Goal: Task Accomplishment & Management: Use online tool/utility

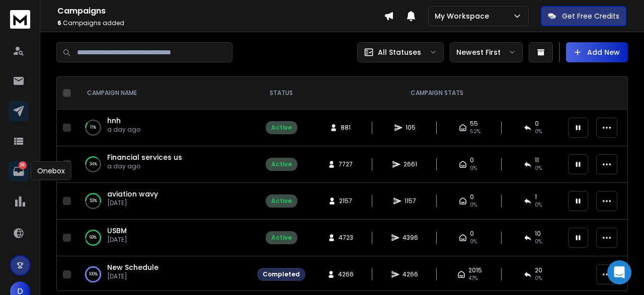
click at [21, 169] on p "24" at bounding box center [23, 166] width 8 height 8
click at [9, 170] on link "24" at bounding box center [19, 172] width 20 height 20
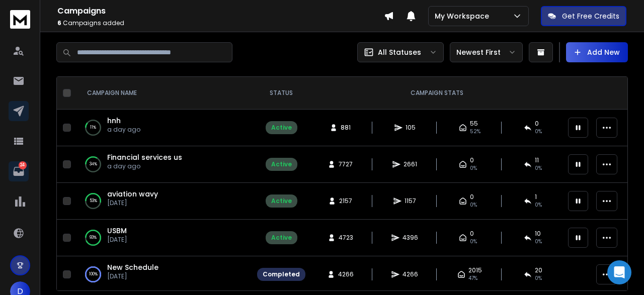
click at [9, 170] on link "24" at bounding box center [19, 172] width 20 height 20
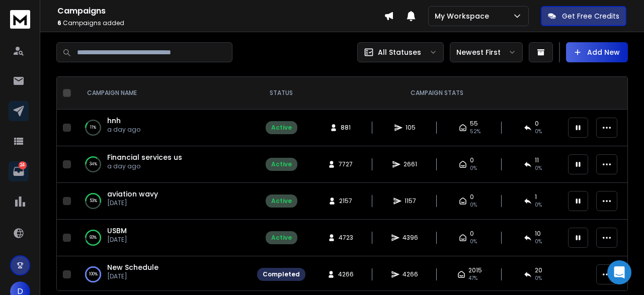
click at [9, 170] on link "24" at bounding box center [19, 172] width 20 height 20
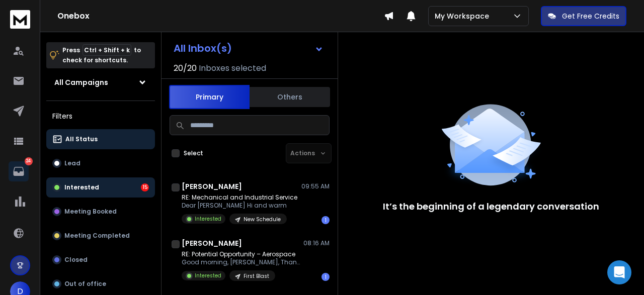
click at [98, 186] on button "Interested 15" at bounding box center [100, 188] width 109 height 20
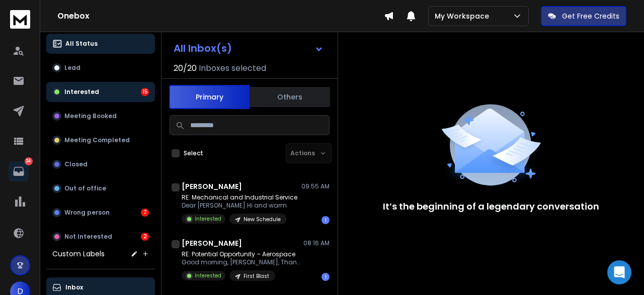
scroll to position [96, 0]
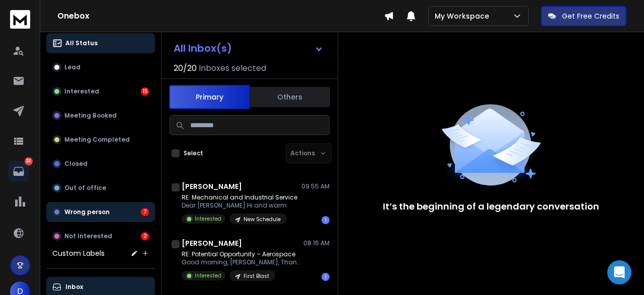
click at [85, 219] on button "Wrong person 7" at bounding box center [100, 212] width 109 height 20
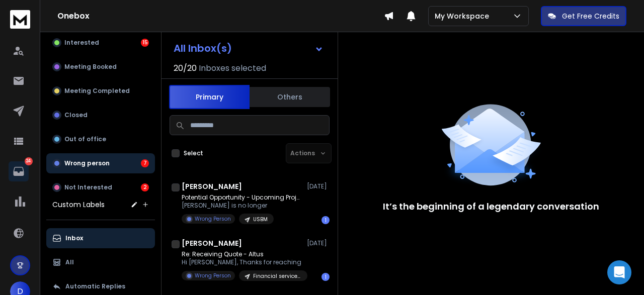
scroll to position [146, 0]
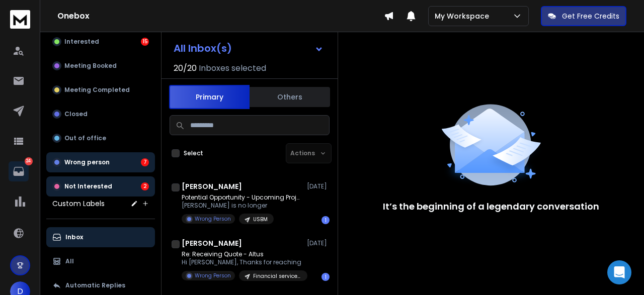
click at [87, 186] on p "Not Interested" at bounding box center [88, 187] width 48 height 8
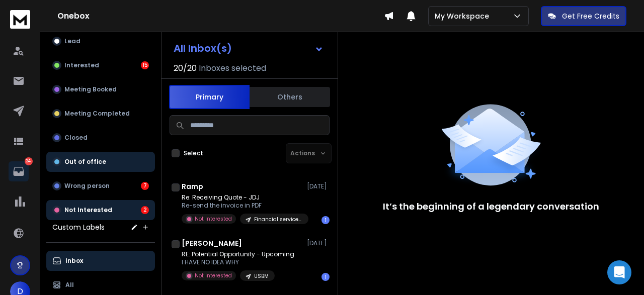
scroll to position [122, 0]
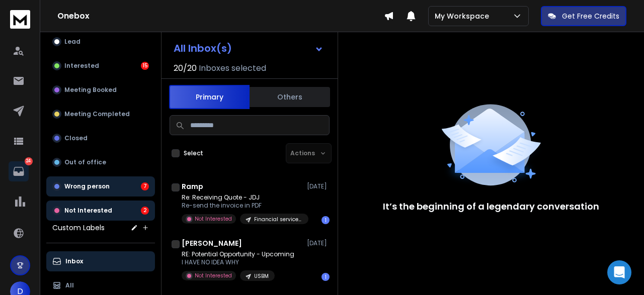
click at [102, 182] on button "Wrong person 7" at bounding box center [100, 187] width 109 height 20
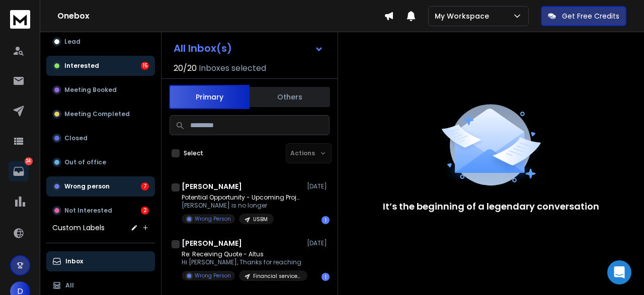
click at [99, 70] on button "Interested 15" at bounding box center [100, 66] width 109 height 20
